Goal: Task Accomplishment & Management: Manage account settings

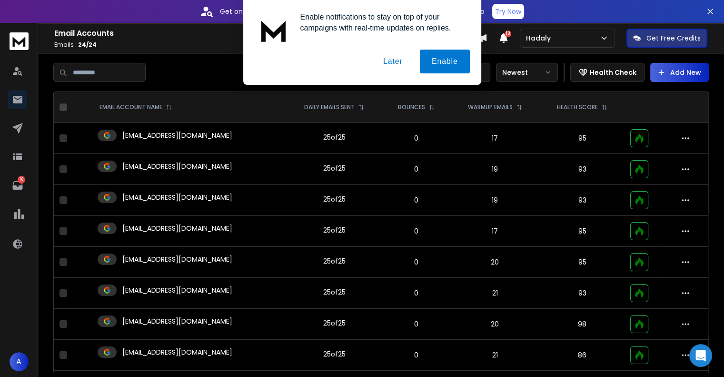
click at [392, 61] on button "Later" at bounding box center [392, 62] width 43 height 24
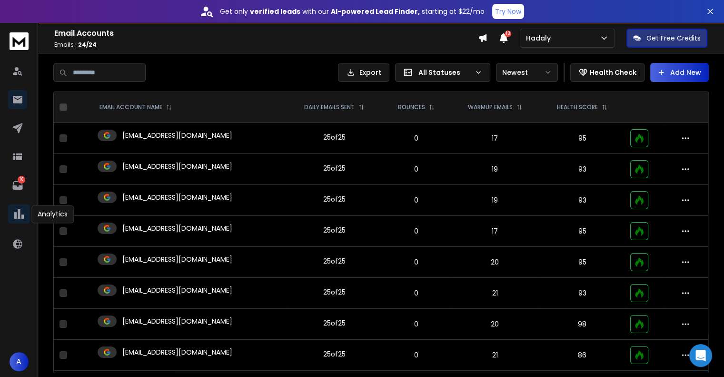
click at [15, 210] on icon at bounding box center [19, 214] width 14 height 14
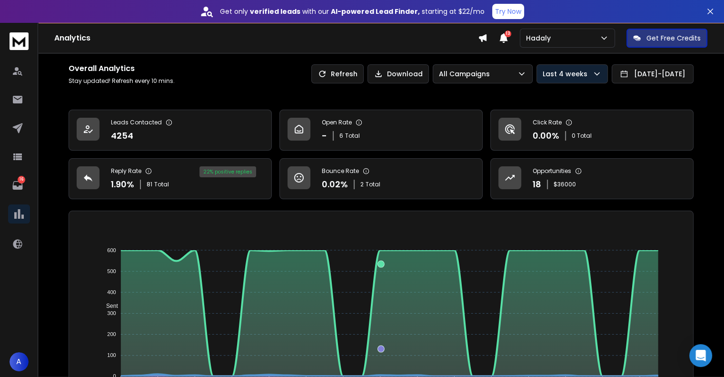
click at [543, 78] on p "Last 4 weeks" at bounding box center [567, 74] width 49 height 10
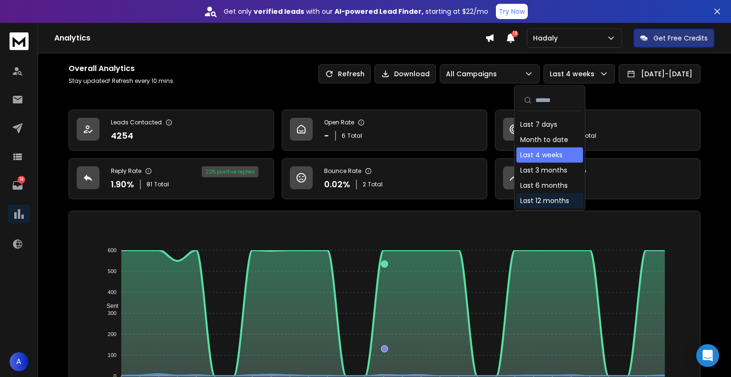
click at [535, 198] on div "Last 12 months" at bounding box center [544, 201] width 49 height 10
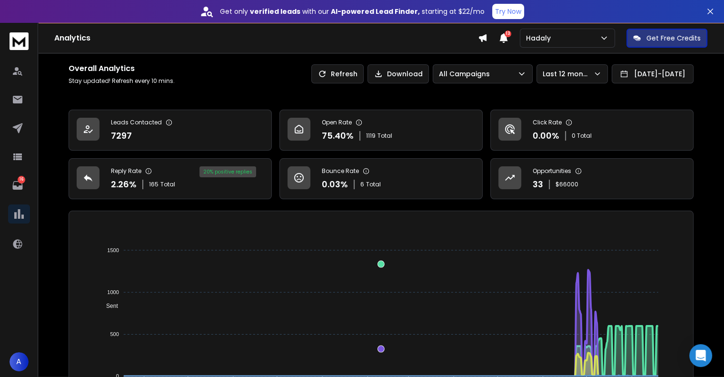
click at [596, 178] on link "Opportunities 33 $ 66000" at bounding box center [591, 178] width 203 height 41
click at [565, 178] on div "33 $ 66000" at bounding box center [557, 184] width 49 height 13
click at [555, 178] on div "33 $ 66000" at bounding box center [557, 184] width 49 height 13
click at [541, 175] on div "Opportunities" at bounding box center [557, 171] width 49 height 10
click at [581, 169] on icon at bounding box center [578, 171] width 7 height 7
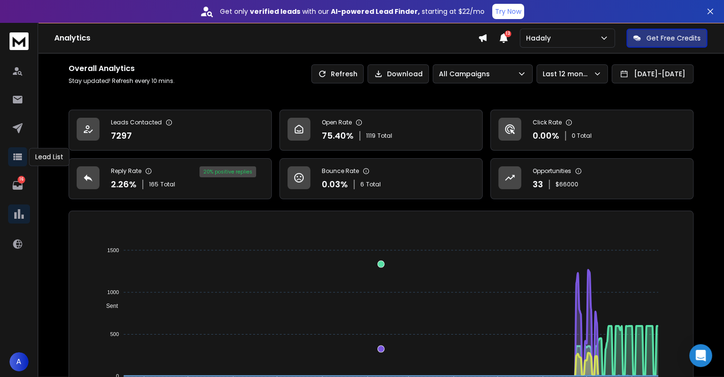
click at [20, 149] on link at bounding box center [17, 156] width 19 height 19
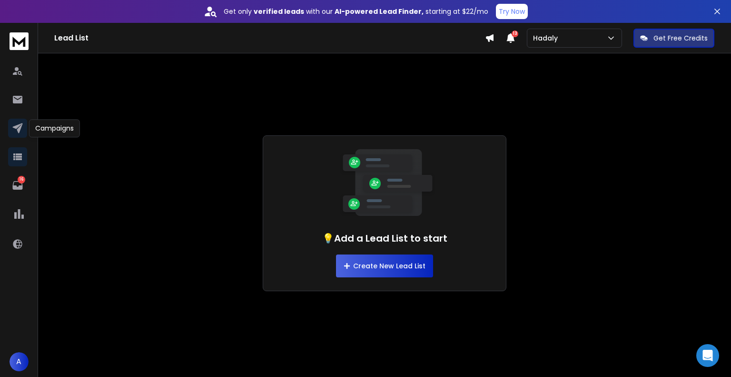
click at [23, 124] on link at bounding box center [17, 128] width 19 height 19
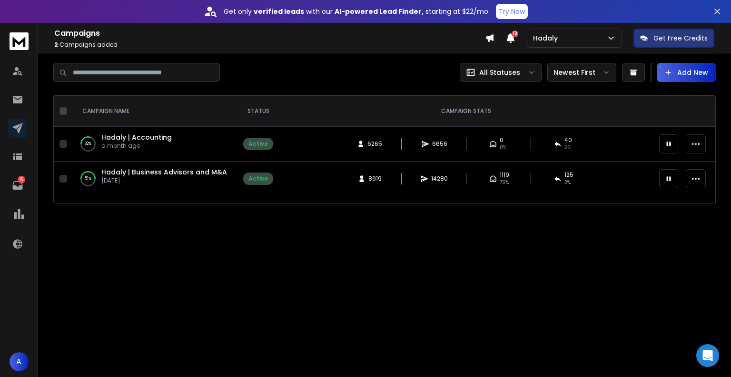
click at [288, 145] on div "6265 6656 0 0% 40 2 %" at bounding box center [466, 143] width 363 height 15
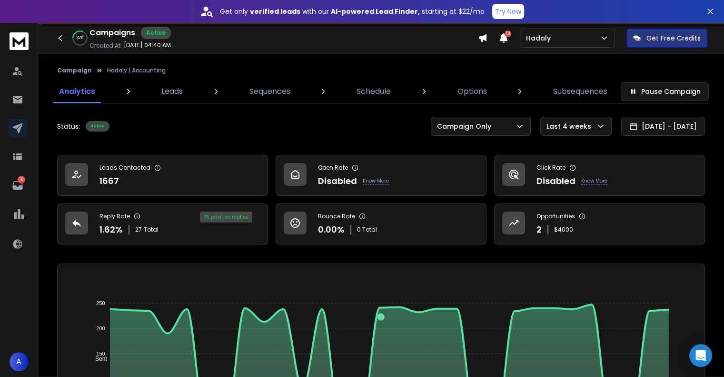
click at [573, 223] on div "2 $ 4000" at bounding box center [560, 229] width 49 height 13
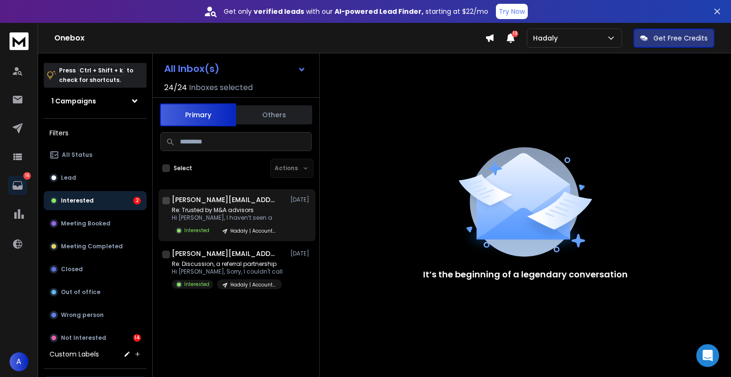
click at [242, 206] on p "Re: Trusted by M&A advisors" at bounding box center [227, 210] width 110 height 8
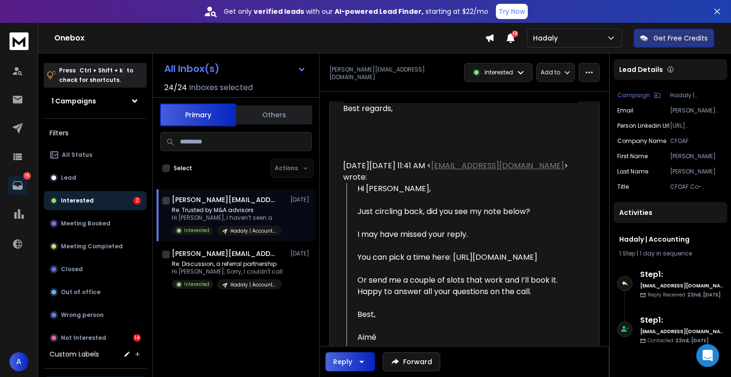
scroll to position [190, 0]
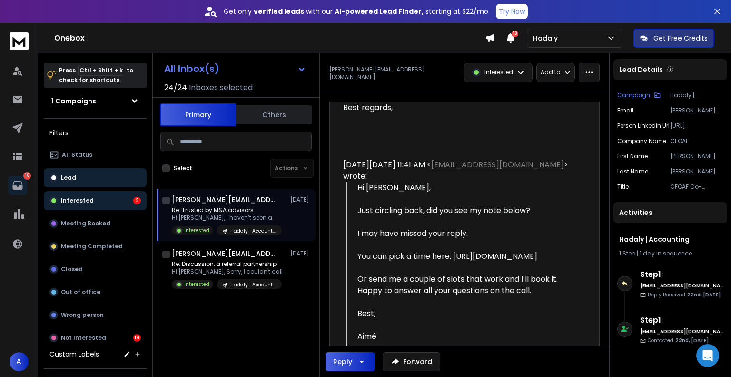
click at [84, 180] on button "Lead" at bounding box center [95, 177] width 103 height 19
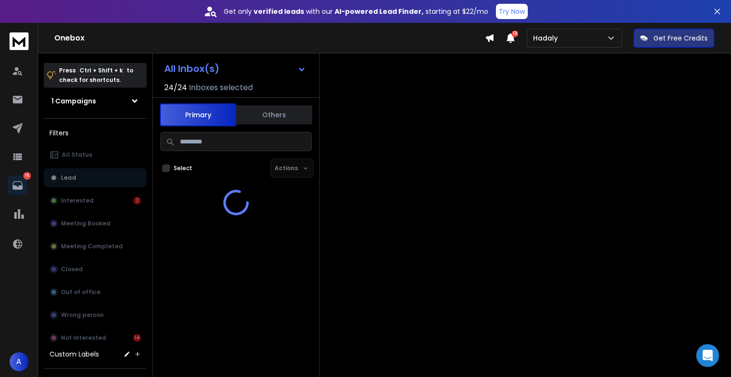
scroll to position [0, 0]
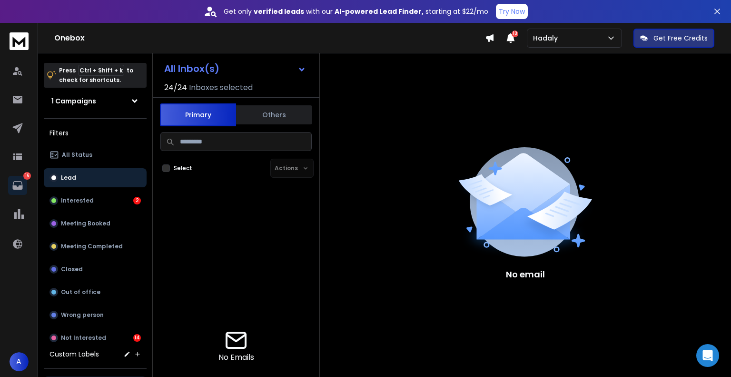
click at [82, 202] on p "Interested" at bounding box center [77, 201] width 33 height 8
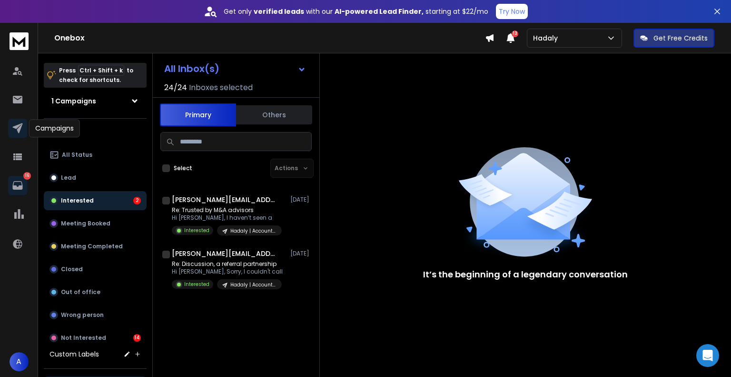
click at [17, 122] on icon at bounding box center [17, 127] width 11 height 11
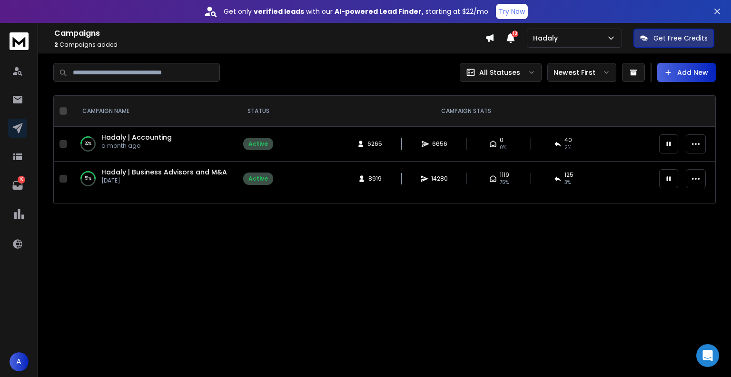
click at [324, 141] on div "6265 6656 0 0% 40 2 %" at bounding box center [466, 143] width 363 height 15
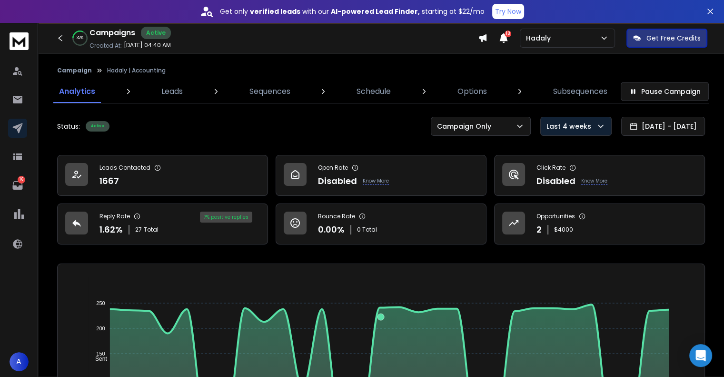
click at [554, 121] on p "Last 4 weeks" at bounding box center [570, 126] width 49 height 10
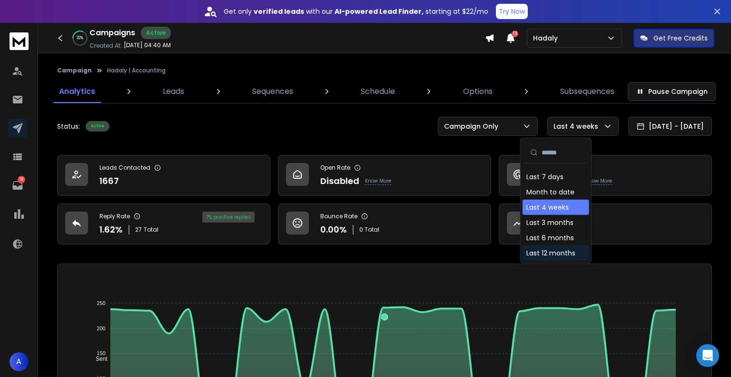
click at [551, 245] on div "Last 12 months" at bounding box center [556, 252] width 67 height 15
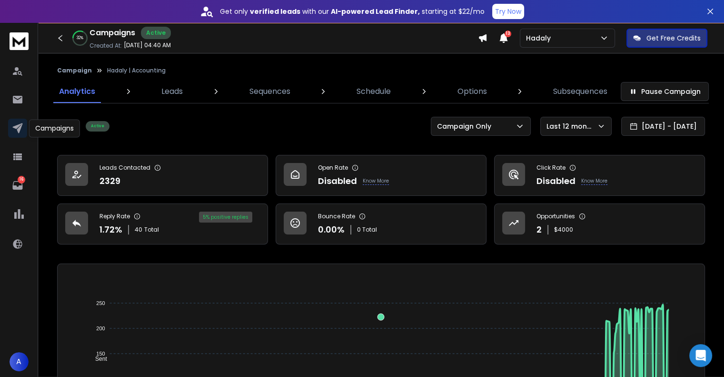
click at [21, 139] on div at bounding box center [19, 130] width 22 height 23
click at [17, 129] on icon at bounding box center [17, 128] width 10 height 10
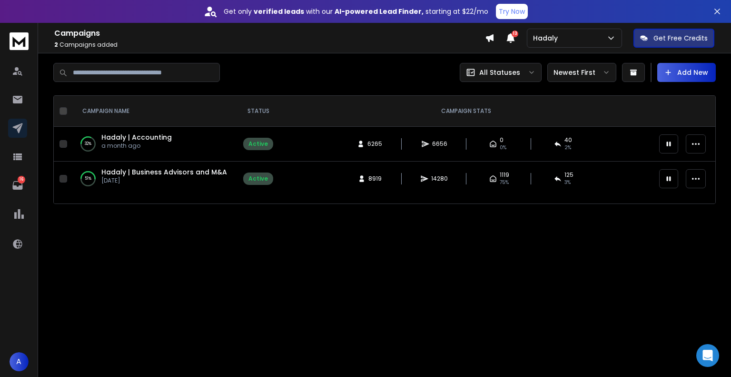
click at [167, 174] on span "Hadaly | Business Advisors and M&A" at bounding box center [164, 172] width 126 height 10
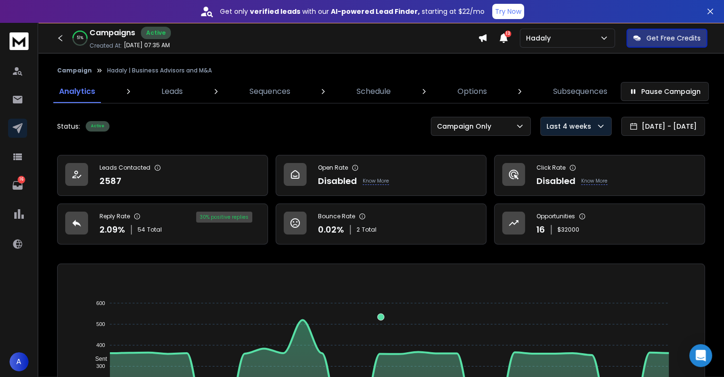
click at [540, 119] on button "Last 4 weeks" at bounding box center [575, 126] width 71 height 19
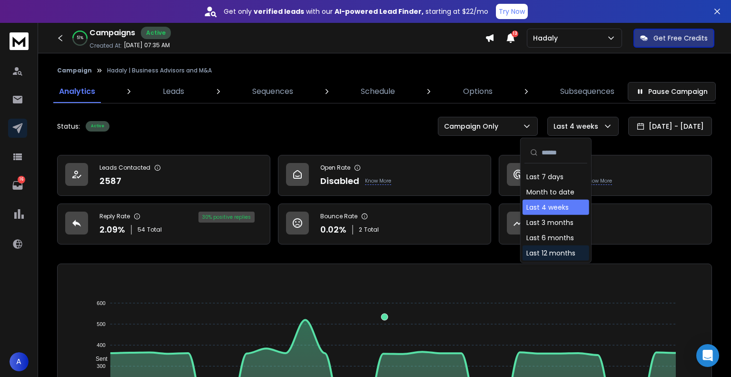
click at [548, 248] on div "Last 12 months" at bounding box center [550, 253] width 49 height 10
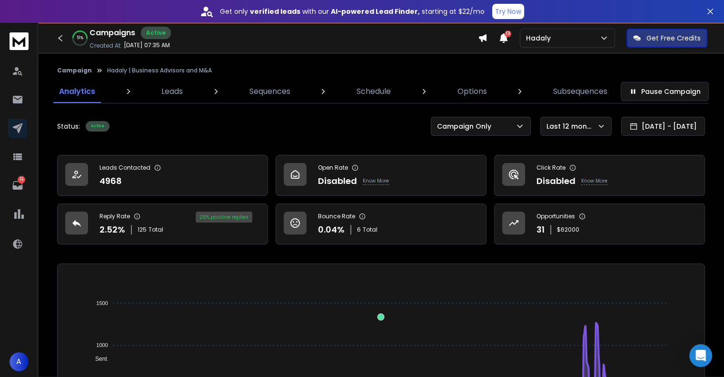
click at [539, 221] on div "Opportunities 31 $ 62000" at bounding box center [560, 223] width 49 height 25
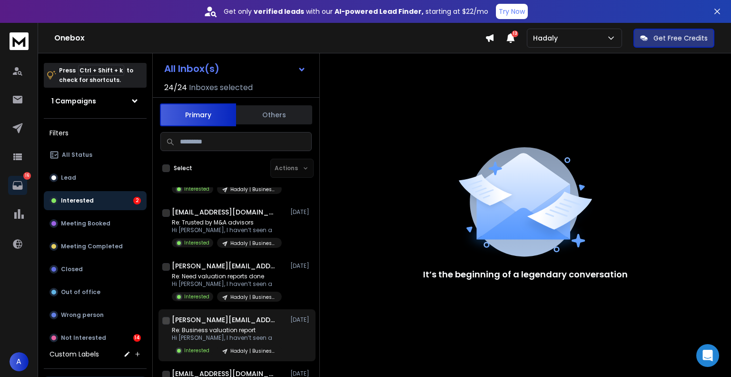
scroll to position [727, 0]
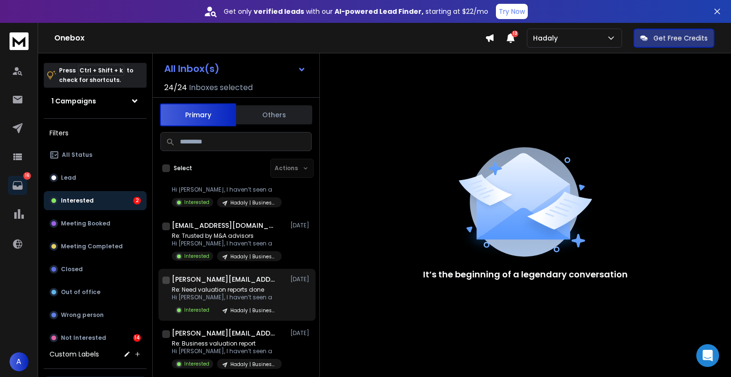
click at [237, 297] on p "Hi [PERSON_NAME], I haven’t seen a" at bounding box center [227, 297] width 110 height 8
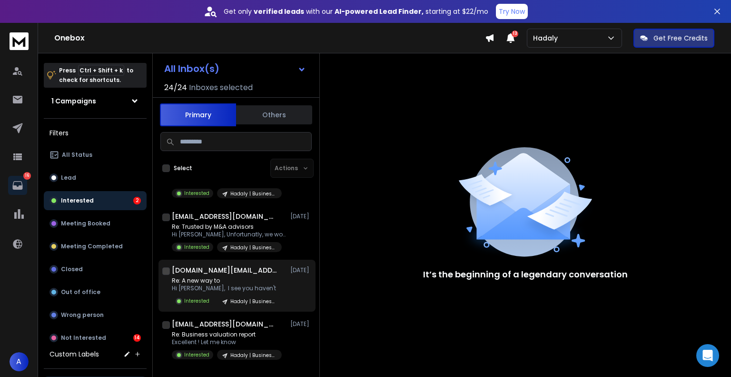
click at [237, 279] on p "Re: A new way to" at bounding box center [227, 281] width 110 height 8
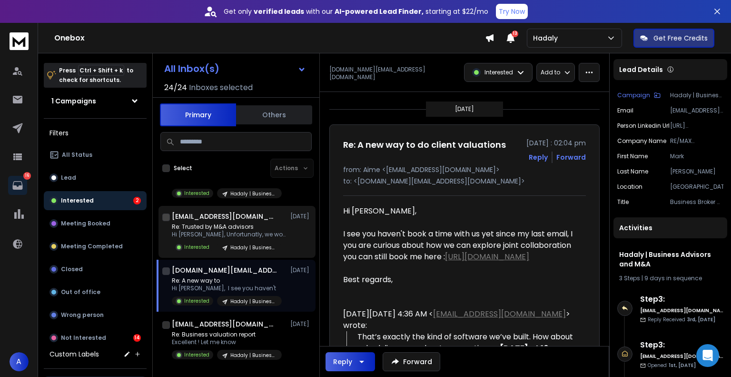
click at [198, 228] on p "Re: Trusted by M&A advisors" at bounding box center [229, 227] width 114 height 8
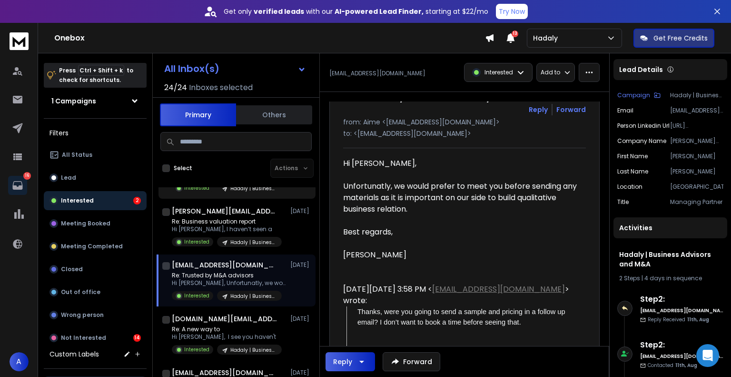
scroll to position [803, 0]
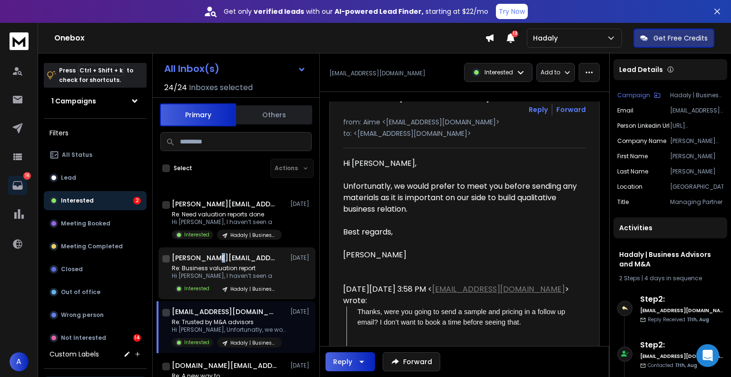
click at [218, 255] on h1 "[PERSON_NAME][EMAIL_ADDRESS][DOMAIN_NAME]" at bounding box center [224, 258] width 105 height 10
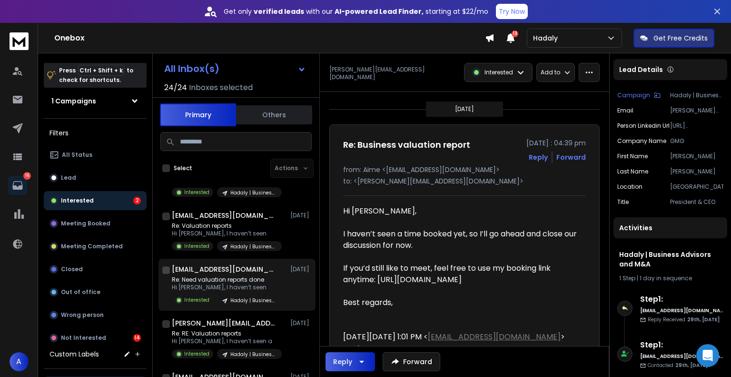
scroll to position [469, 0]
click at [228, 281] on p "Re: Valuation reports" at bounding box center [227, 279] width 110 height 8
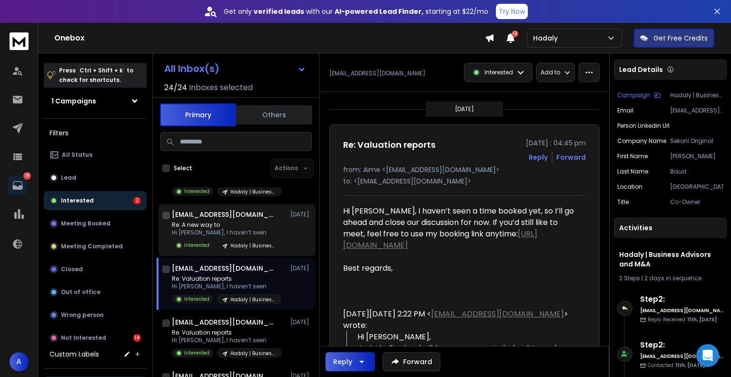
click at [230, 226] on p "Re: A new way to" at bounding box center [227, 225] width 110 height 8
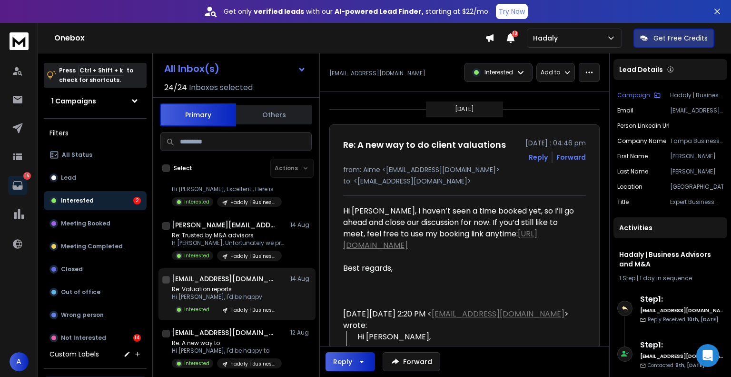
scroll to position [89, 0]
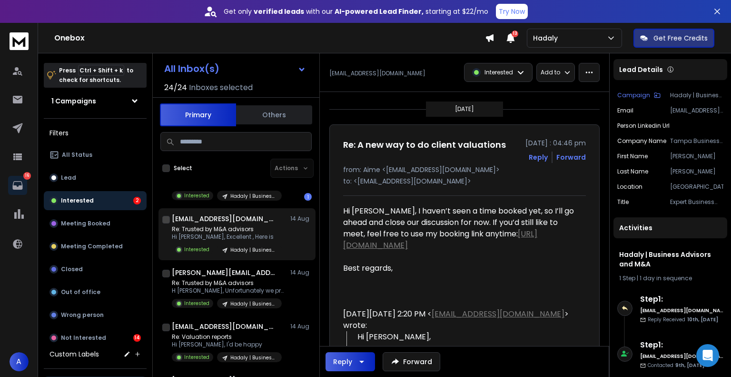
click at [248, 224] on div "[EMAIL_ADDRESS][DOMAIN_NAME] [DATE] Re: Trusted by M&A advisors Hi [PERSON_NAME…" at bounding box center [242, 234] width 140 height 40
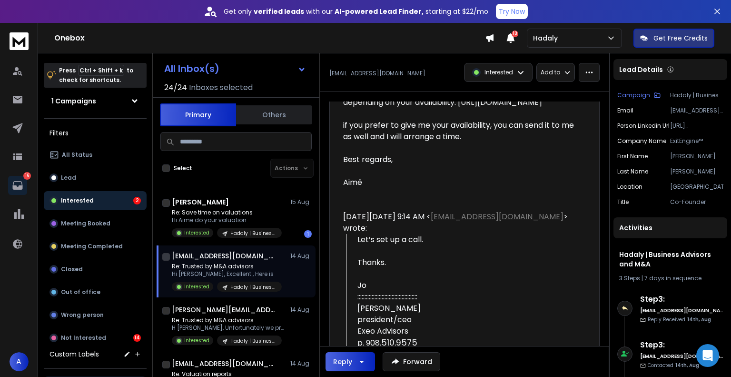
scroll to position [0, 0]
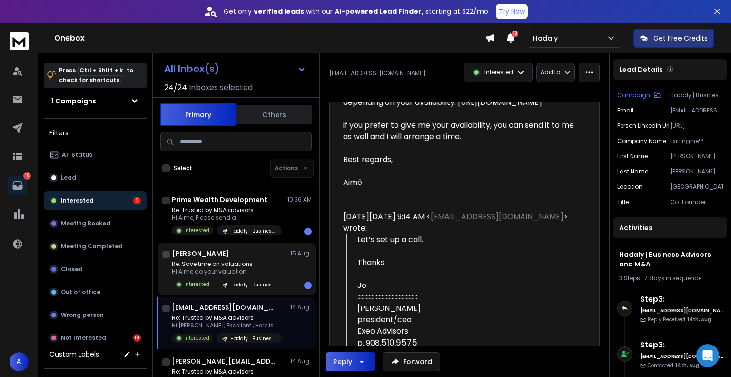
click at [239, 262] on p "Re: Save time on valuations" at bounding box center [227, 264] width 110 height 8
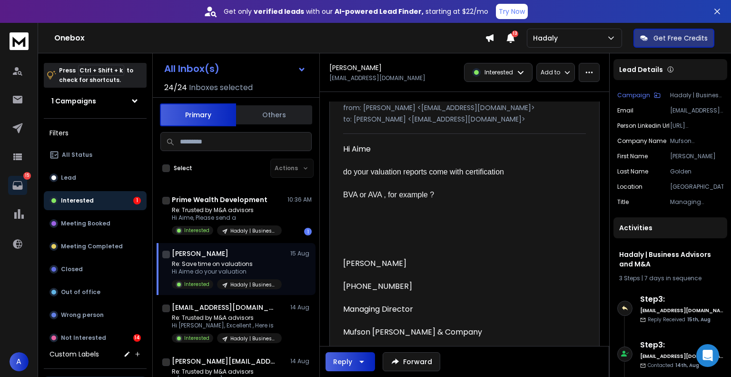
scroll to position [48, 0]
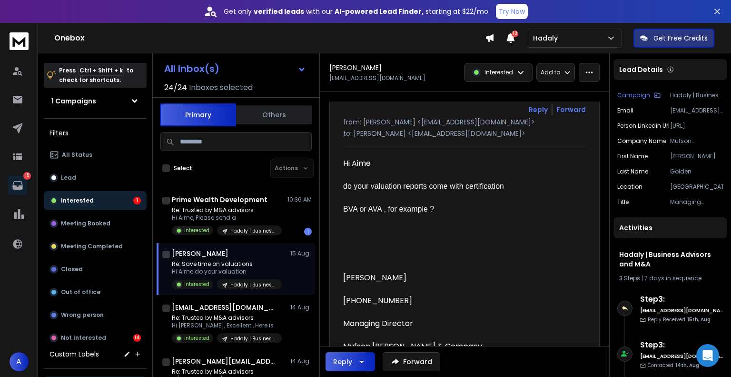
drag, startPoint x: 234, startPoint y: 261, endPoint x: 215, endPoint y: 251, distance: 22.1
click at [215, 251] on div "[PERSON_NAME] [DATE]" at bounding box center [242, 253] width 140 height 10
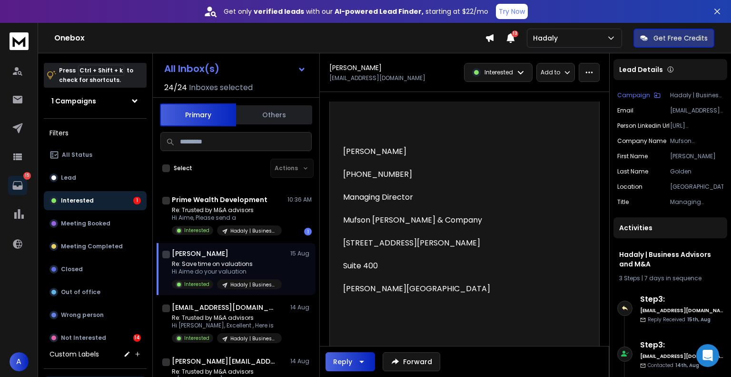
scroll to position [190, 0]
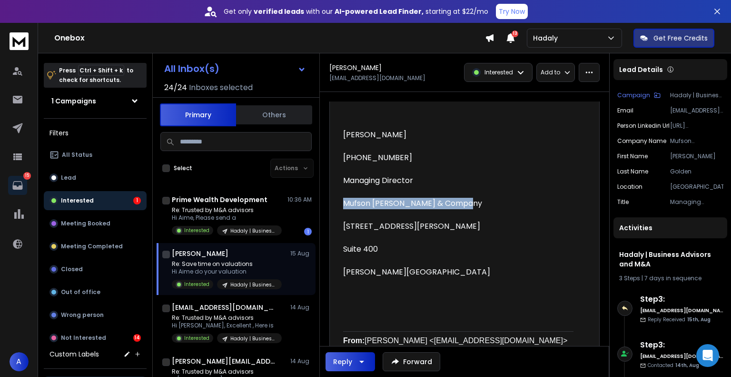
drag, startPoint x: 479, startPoint y: 226, endPoint x: 344, endPoint y: 224, distance: 134.7
click at [344, 209] on div "Mufson [PERSON_NAME] & Company" at bounding box center [460, 203] width 235 height 11
copy div "Mufson [PERSON_NAME] & Company"
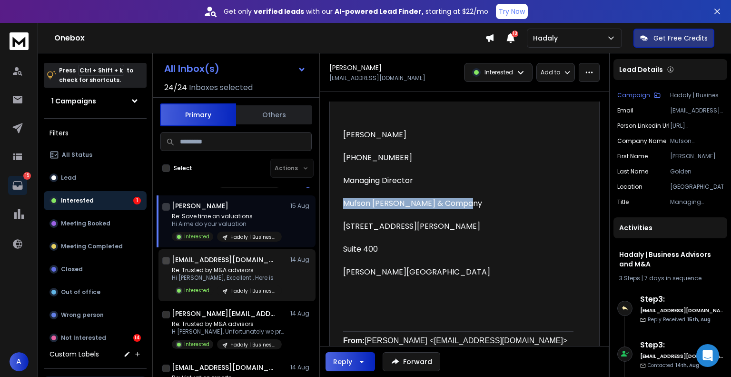
scroll to position [0, 0]
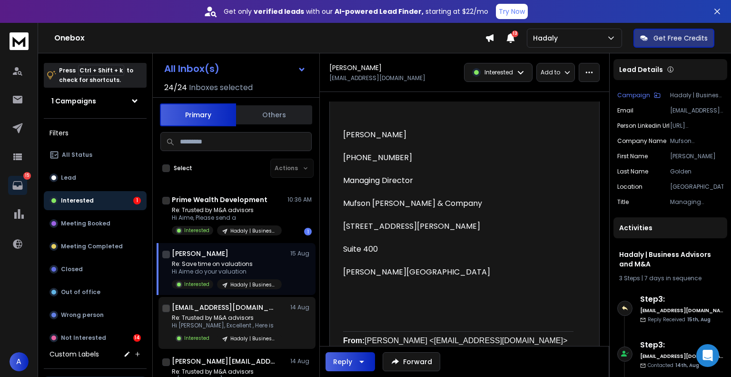
drag, startPoint x: 264, startPoint y: 316, endPoint x: 263, endPoint y: 307, distance: 9.6
click at [263, 316] on p "Re: Trusted by M&A advisors" at bounding box center [227, 318] width 110 height 8
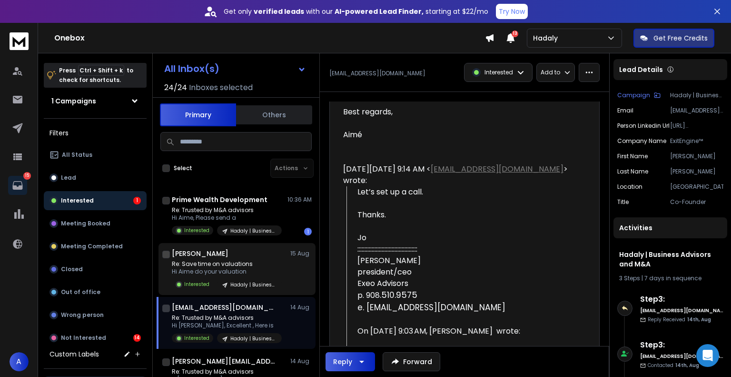
click at [166, 253] on button "button" at bounding box center [166, 254] width 8 height 8
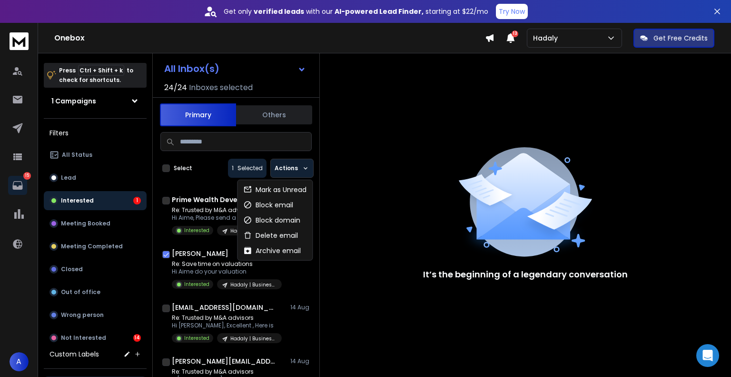
click at [284, 167] on p "Actions" at bounding box center [286, 168] width 23 height 8
click at [297, 192] on div "Mark as Unread" at bounding box center [274, 190] width 63 height 10
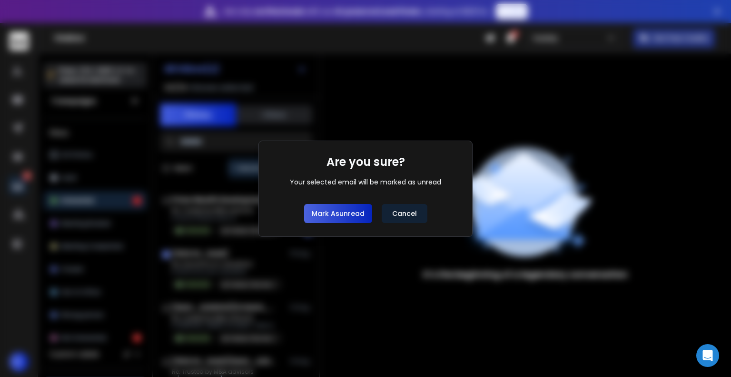
click at [348, 212] on p "Mark as unread" at bounding box center [338, 213] width 53 height 10
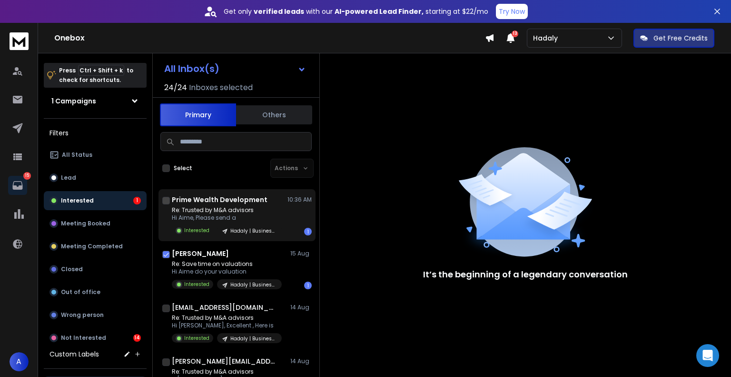
click at [218, 212] on p "Re: Trusted by M&A advisors" at bounding box center [227, 210] width 110 height 8
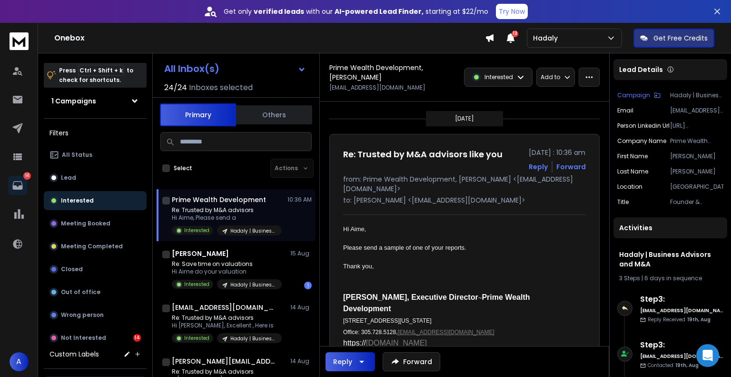
click at [169, 198] on button "button" at bounding box center [166, 201] width 8 height 8
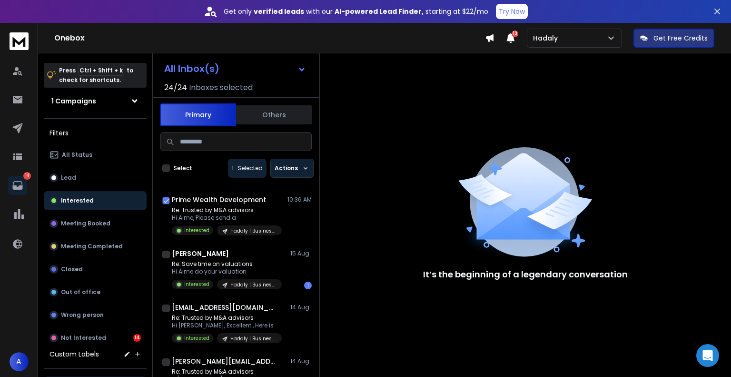
click at [286, 170] on p "Actions" at bounding box center [286, 168] width 23 height 8
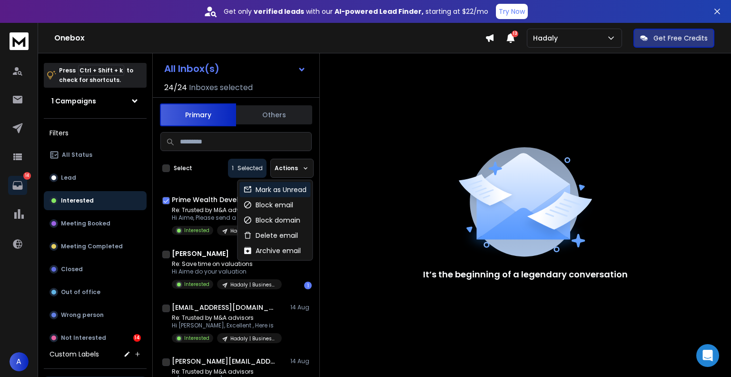
click at [287, 189] on div "Mark as Unread" at bounding box center [274, 190] width 63 height 10
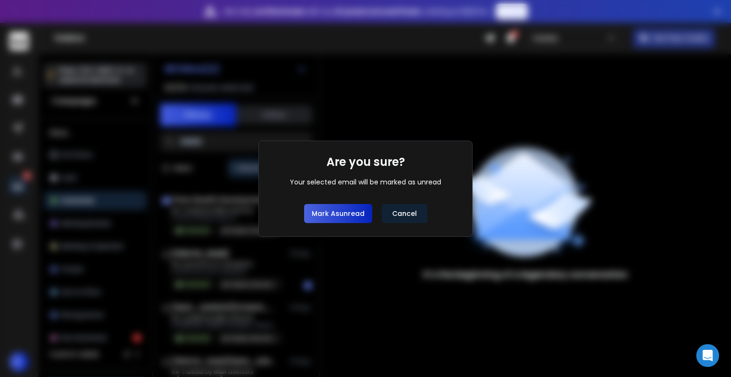
click at [355, 212] on p "Mark as unread" at bounding box center [338, 213] width 53 height 10
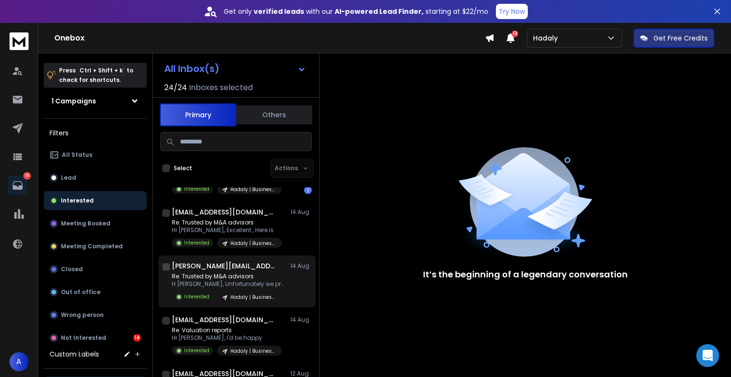
click at [231, 280] on p "H [PERSON_NAME], Unfortunately we prefer to" at bounding box center [229, 284] width 114 height 8
